Goal: Communication & Community: Answer question/provide support

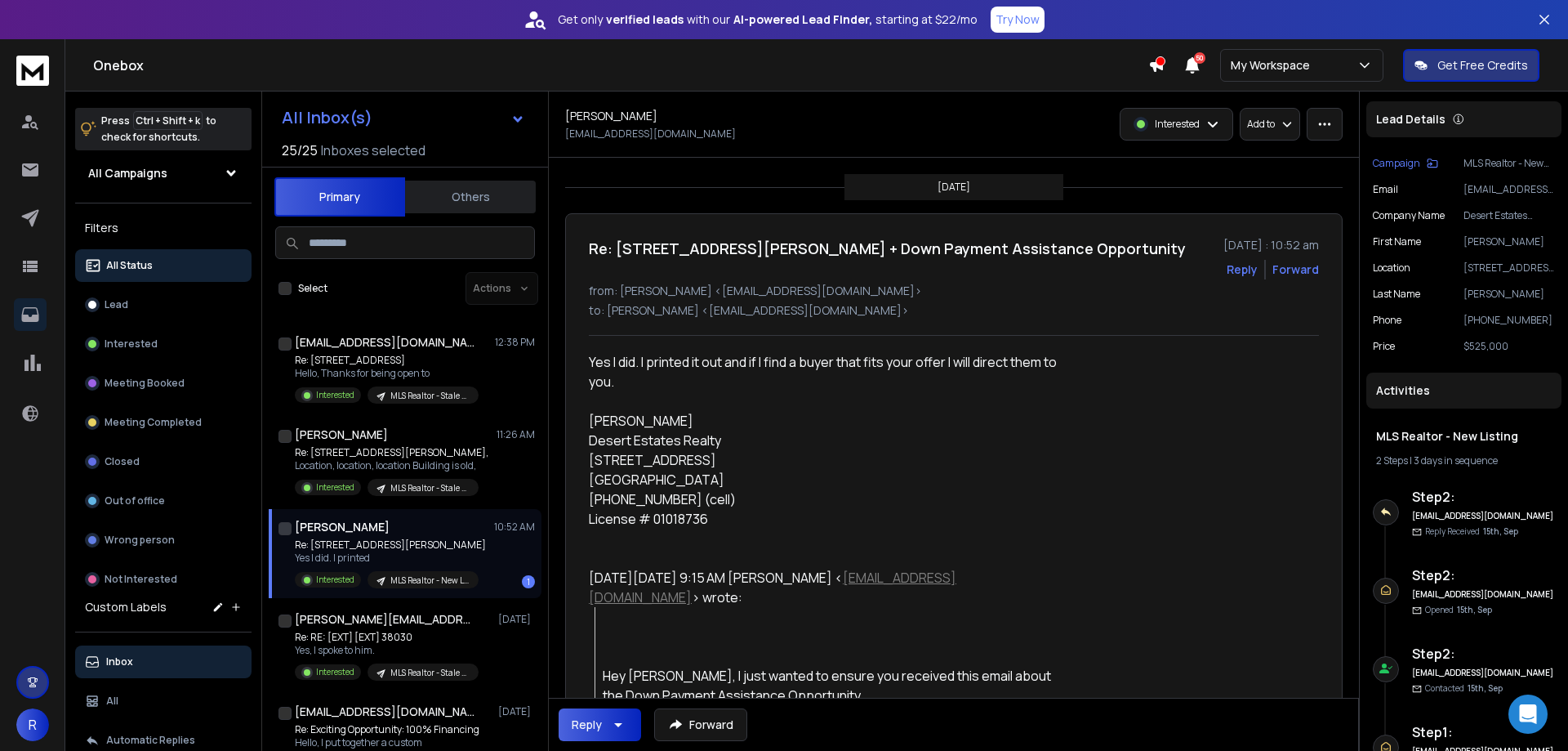
scroll to position [82, 0]
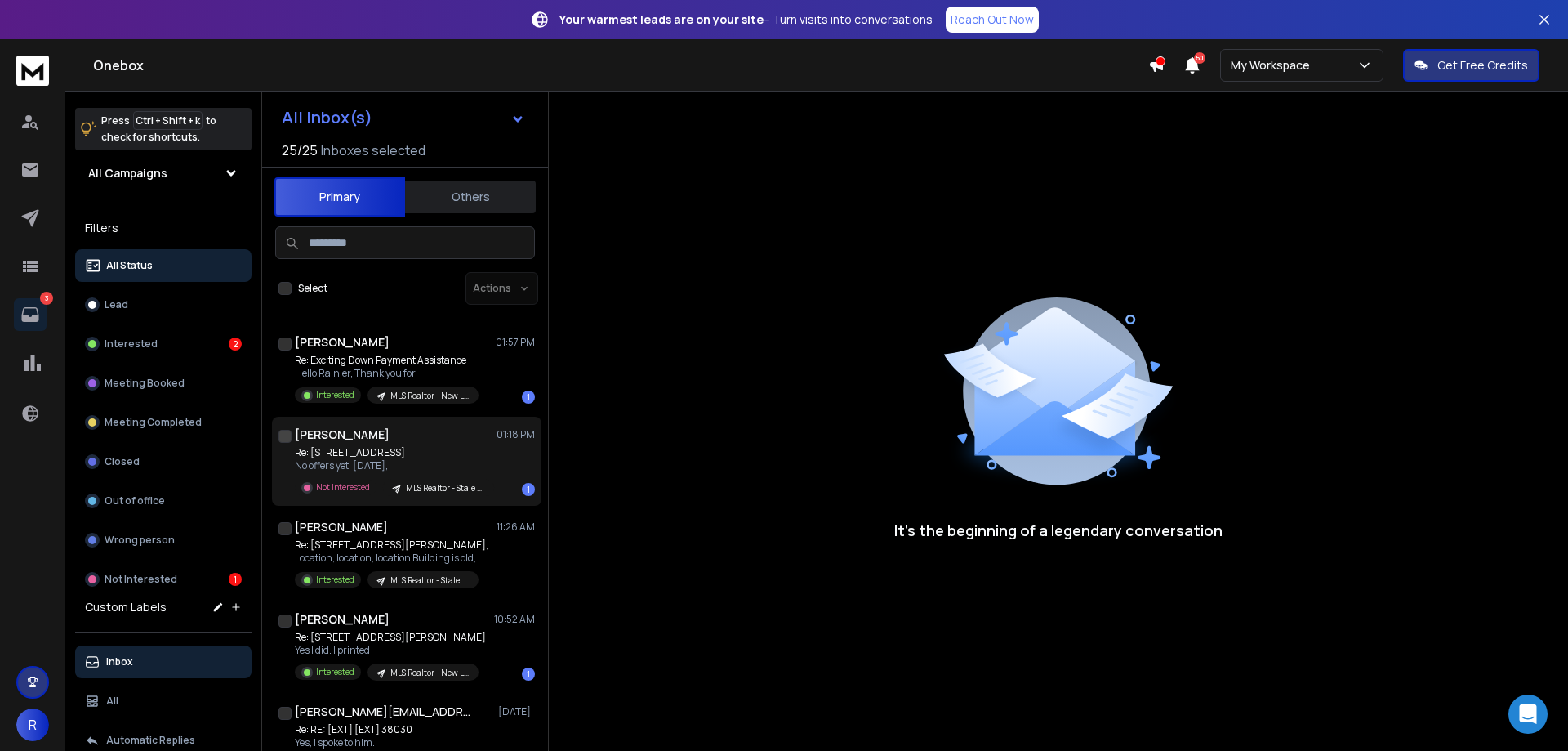
click at [356, 452] on p "Re: [STREET_ADDRESS]" at bounding box center [392, 452] width 196 height 13
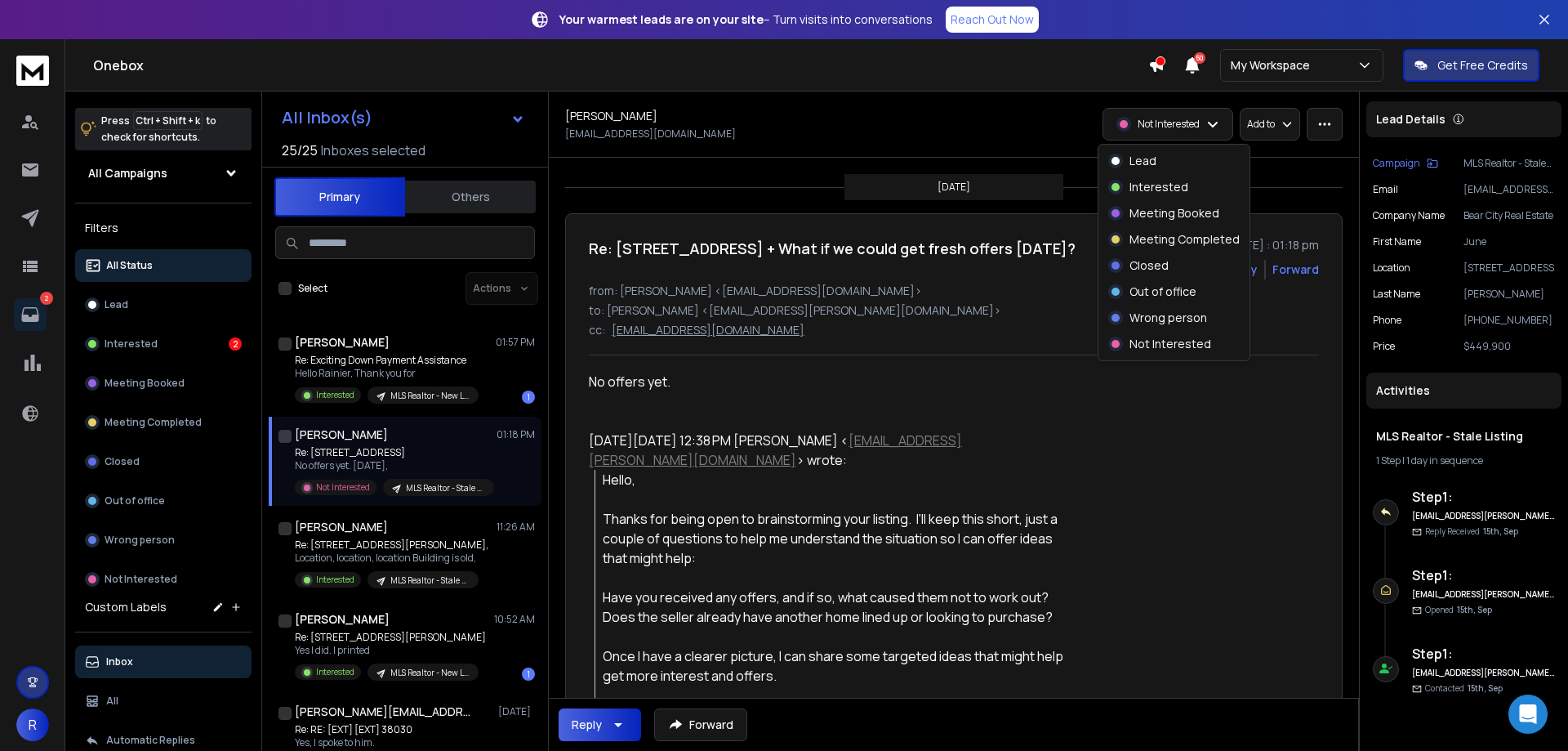
click at [1161, 121] on p "Not Interested" at bounding box center [1169, 123] width 62 height 13
click at [1157, 183] on p "Interested" at bounding box center [1159, 187] width 59 height 17
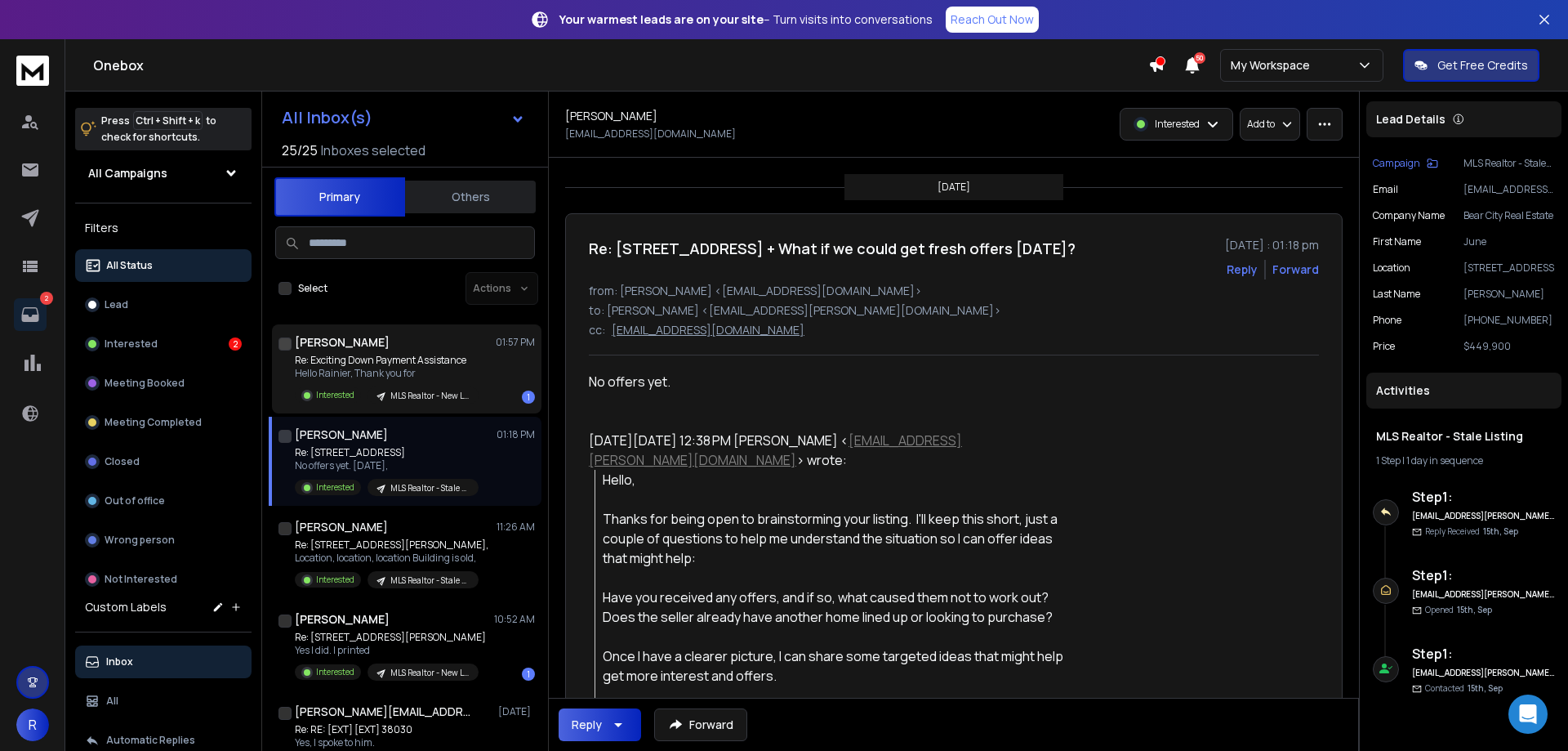
click at [350, 362] on p "Re: Exciting Down Payment Assistance" at bounding box center [387, 359] width 184 height 13
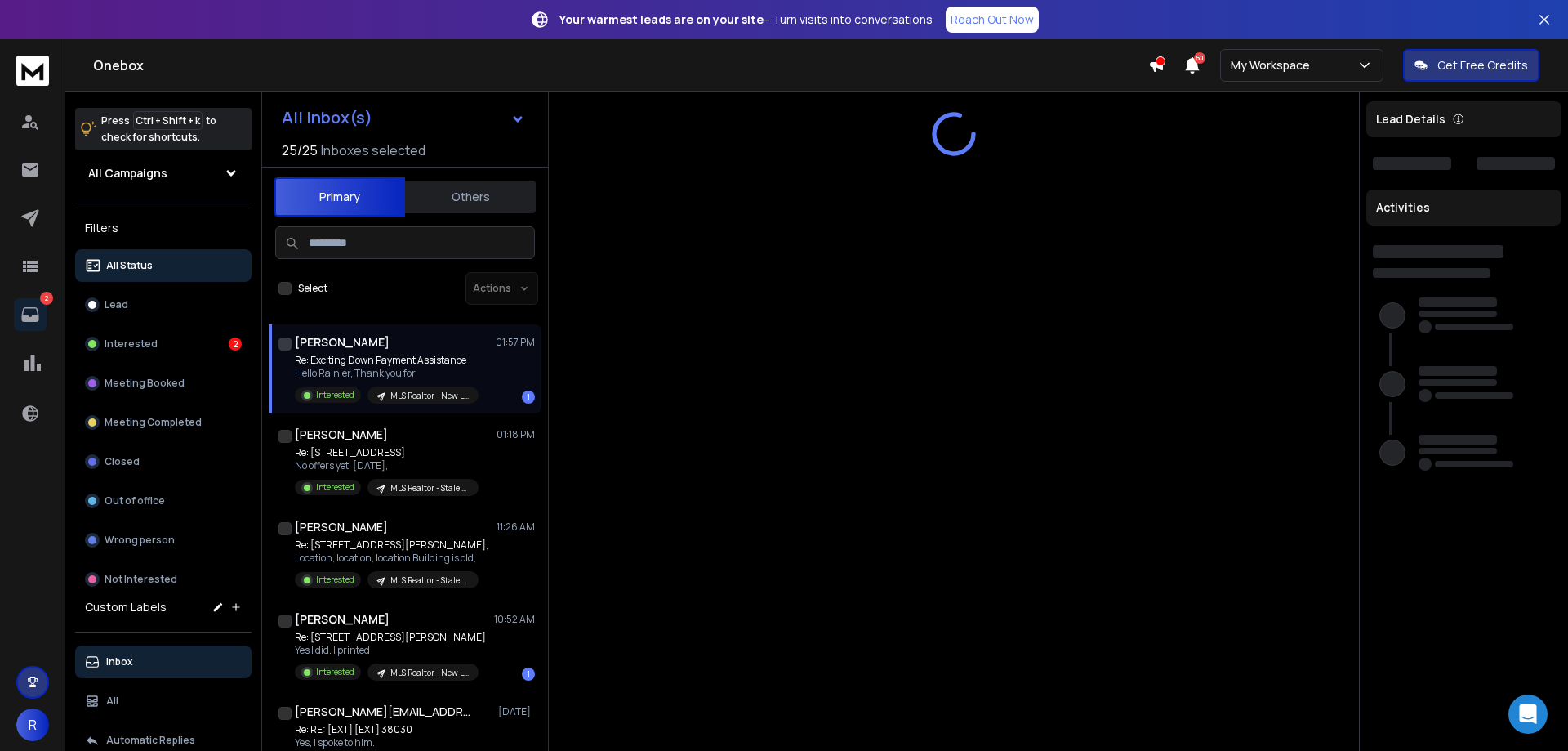
click at [348, 358] on p "Re: Exciting Down Payment Assistance" at bounding box center [387, 359] width 184 height 13
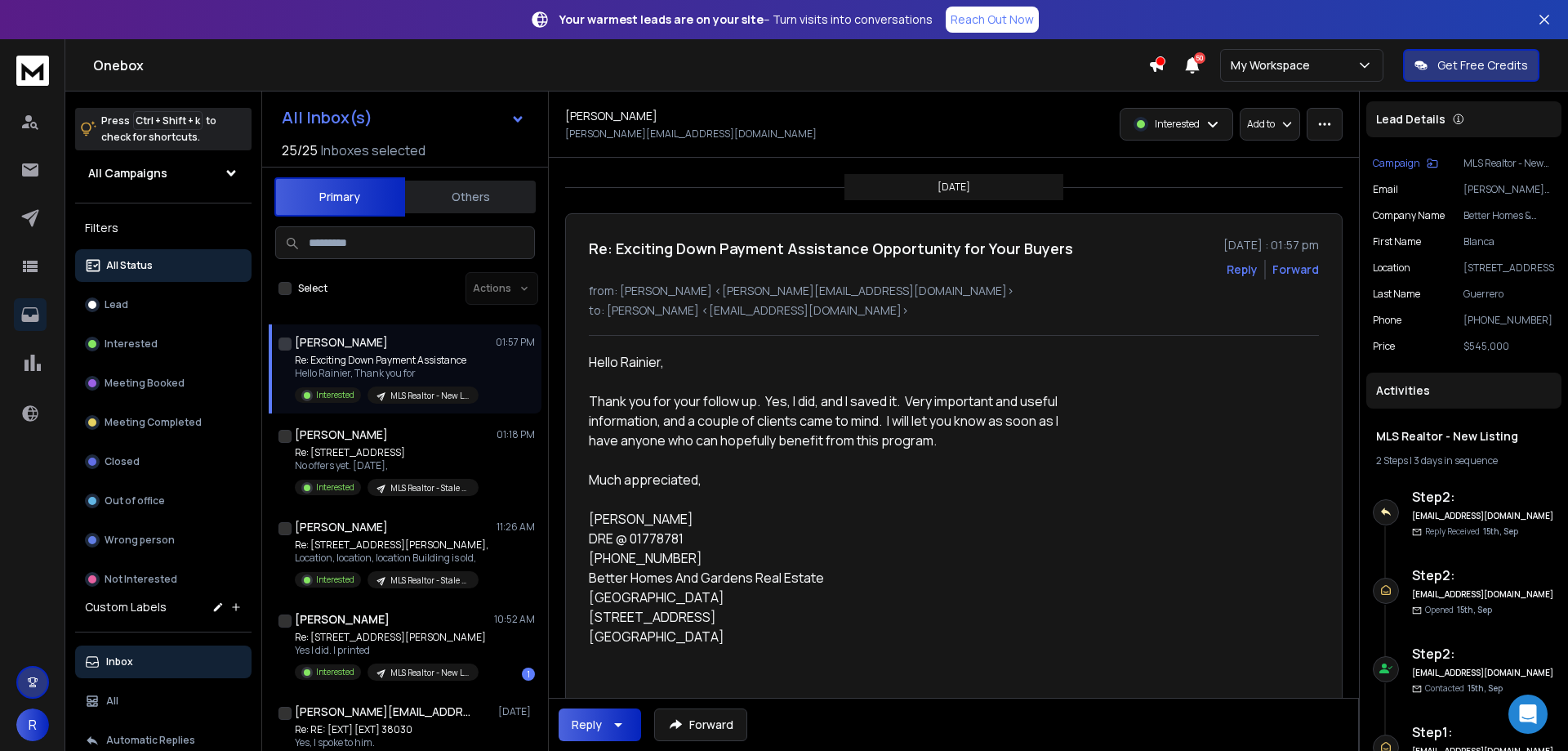
click at [1483, 267] on p "1583 Turnberry Ct, Beaumont 92223" at bounding box center [1509, 268] width 92 height 13
